Goal: Check status

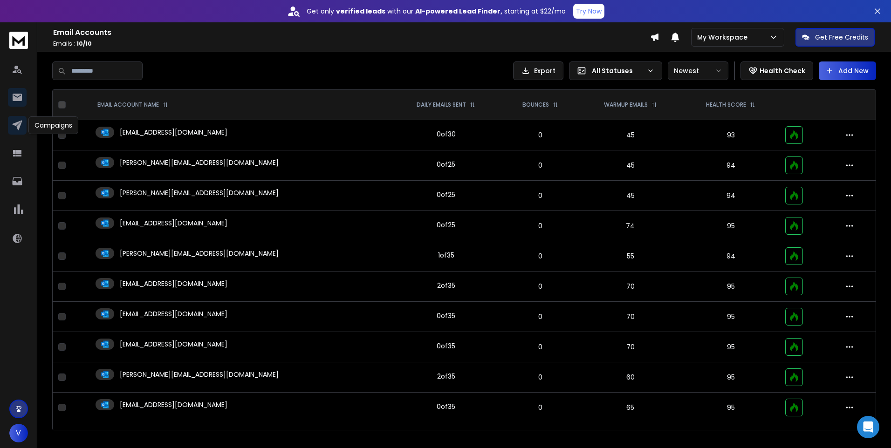
click at [22, 123] on icon at bounding box center [17, 125] width 11 height 11
click at [16, 129] on icon at bounding box center [17, 125] width 11 height 11
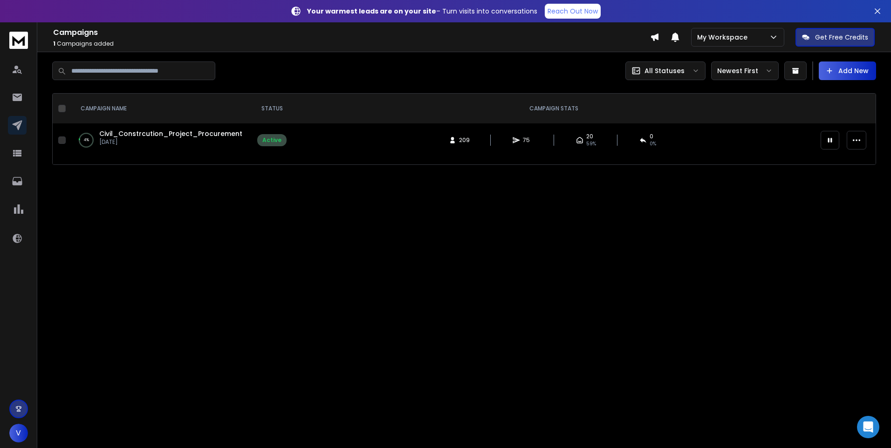
click at [173, 137] on span "Civil_Constrcution_Project_Procurement" at bounding box center [170, 133] width 143 height 9
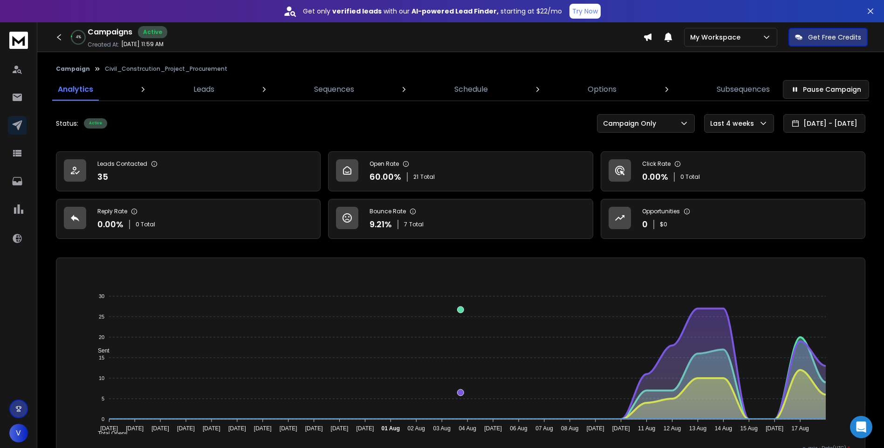
click at [421, 173] on span "Total" at bounding box center [427, 176] width 14 height 7
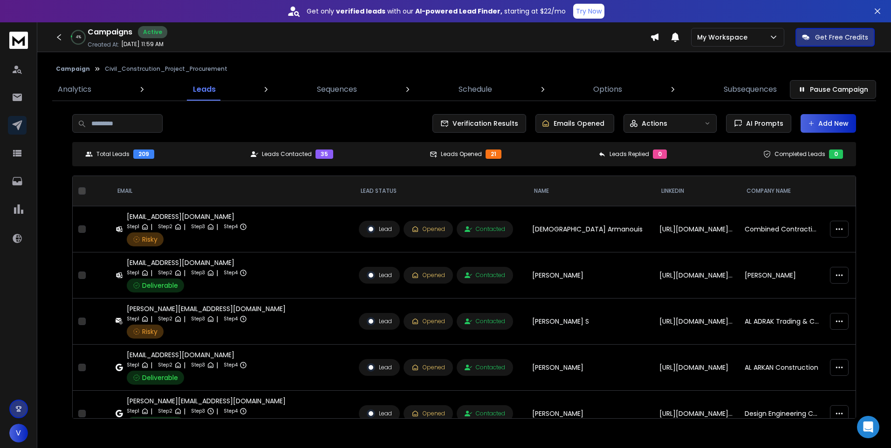
click at [468, 155] on p "Leads Opened" at bounding box center [461, 154] width 41 height 7
click at [80, 90] on p "Analytics" at bounding box center [75, 89] width 34 height 11
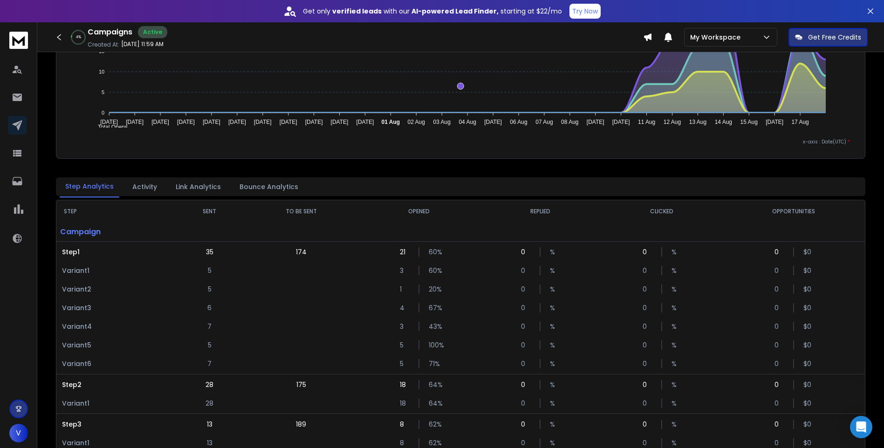
scroll to position [329, 0]
